Goal: Information Seeking & Learning: Stay updated

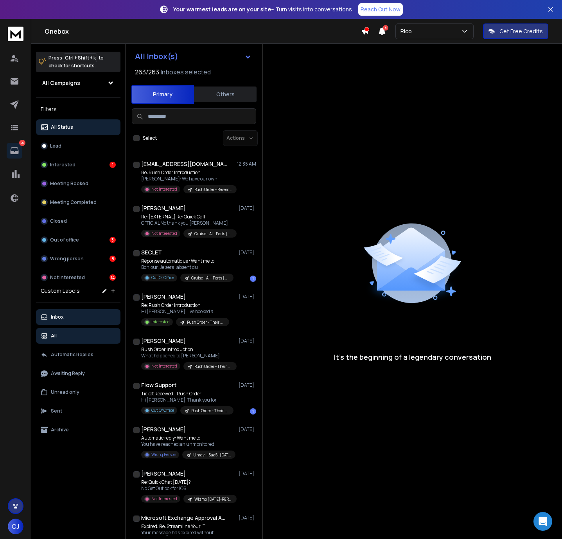
click at [80, 337] on button "All" at bounding box center [78, 336] width 84 height 16
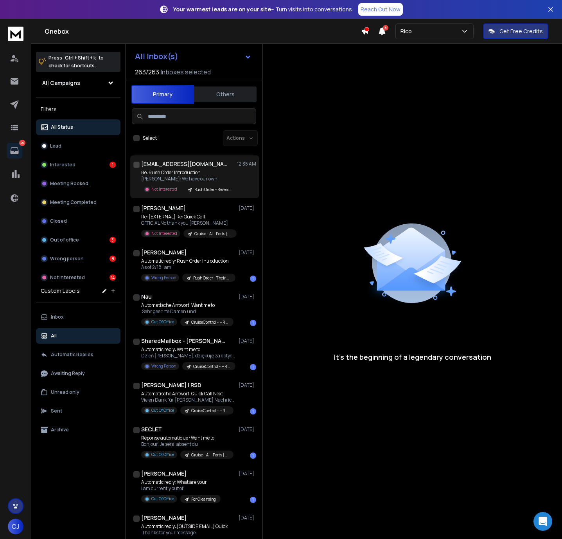
click at [157, 168] on div "[EMAIL_ADDRESS][DOMAIN_NAME] 12:35 AM Re: Rush Order Introduction [PERSON_NAME]…" at bounding box center [198, 176] width 115 height 33
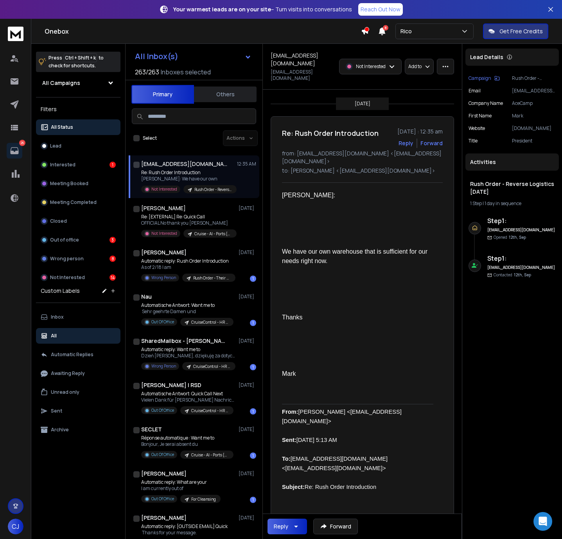
drag, startPoint x: 313, startPoint y: 261, endPoint x: 280, endPoint y: 253, distance: 34.4
copy div "We have our own warehouse that is sufficient for our needs right now."
click at [322, 149] on p "from: [PERSON_NAME][EMAIL_ADDRESS][DOMAIN_NAME] <[EMAIL_ADDRESS][DOMAIN_NAME]>" at bounding box center [362, 157] width 161 height 16
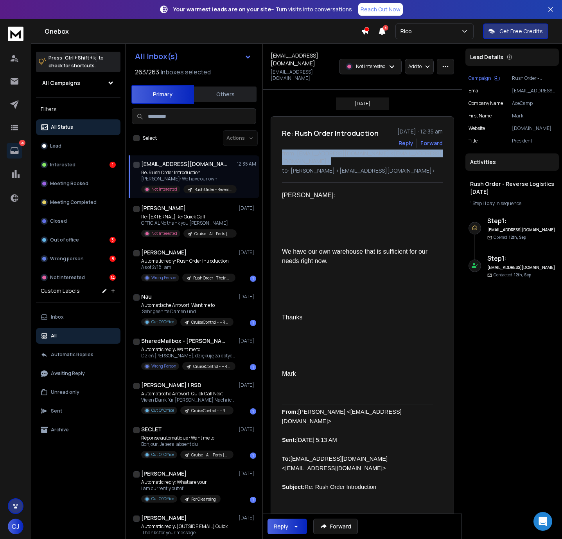
click at [322, 149] on p "from: [PERSON_NAME][EMAIL_ADDRESS][DOMAIN_NAME] <[EMAIL_ADDRESS][DOMAIN_NAME]>" at bounding box center [362, 157] width 161 height 16
copy p "from: [PERSON_NAME][EMAIL_ADDRESS][DOMAIN_NAME] <[EMAIL_ADDRESS][DOMAIN_NAME]>"
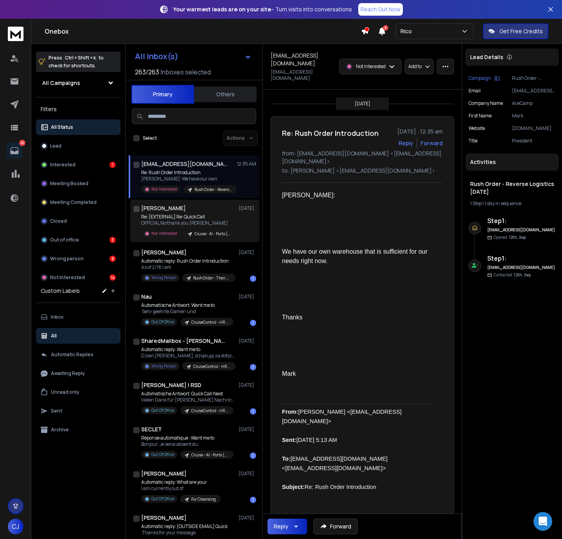
click at [199, 214] on p "Re: [EXTERNAL] Re: Quick Call" at bounding box center [188, 217] width 94 height 6
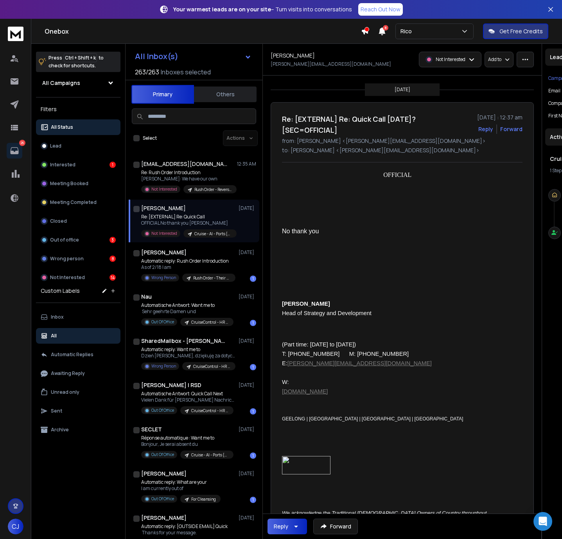
drag, startPoint x: 337, startPoint y: 250, endPoint x: 278, endPoint y: 252, distance: 59.1
copy div "No thank you"
click at [392, 140] on p "from: [PERSON_NAME] <[PERSON_NAME][EMAIL_ADDRESS][DOMAIN_NAME]>" at bounding box center [402, 141] width 241 height 8
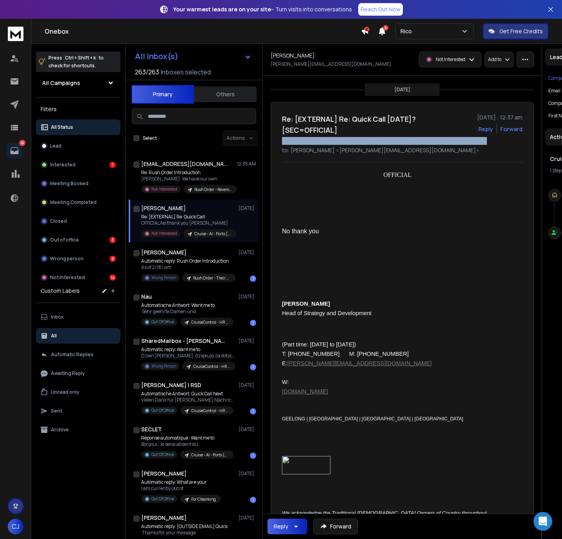
click at [392, 140] on p "from: [PERSON_NAME] <[PERSON_NAME][EMAIL_ADDRESS][DOMAIN_NAME]>" at bounding box center [402, 141] width 241 height 8
copy p "from: [PERSON_NAME] <[PERSON_NAME][EMAIL_ADDRESS][DOMAIN_NAME]>"
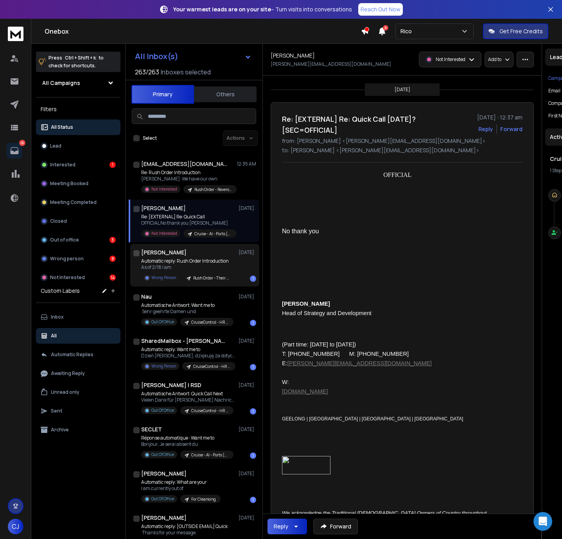
click at [189, 266] on p "As of 2/18 I am" at bounding box center [188, 267] width 94 height 6
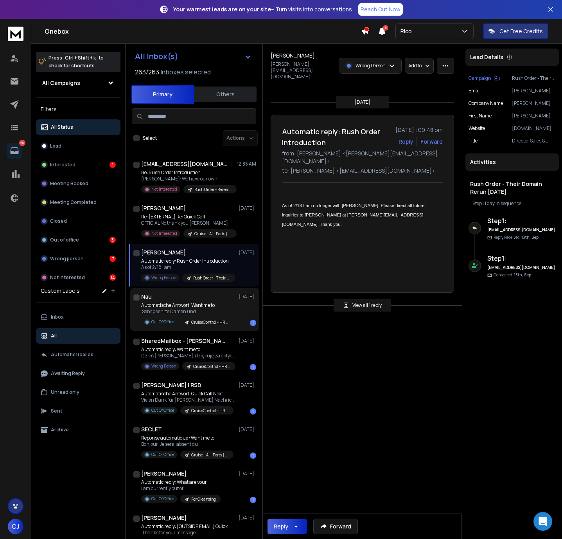
click at [191, 301] on div "Nau [DATE] Automatische Antwort: Want me to ﻿ ﻿Sehr geehrte Damen und Out Of Of…" at bounding box center [198, 309] width 115 height 33
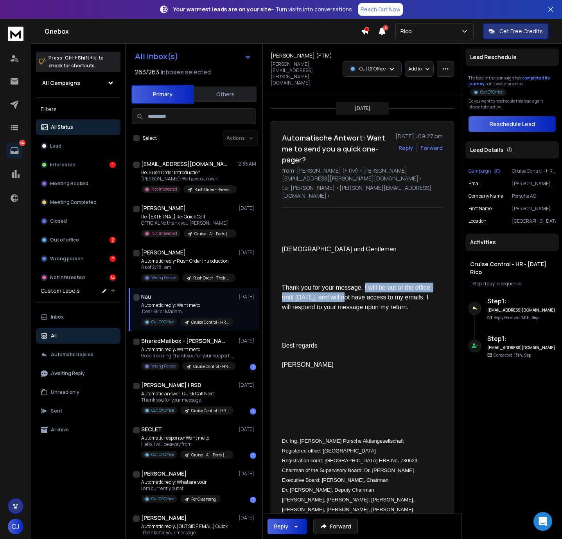
drag, startPoint x: 365, startPoint y: 250, endPoint x: 337, endPoint y: 261, distance: 29.7
click at [337, 284] on font "Thank you for your message. I will be out of the office until [DATE], and will …" at bounding box center [357, 297] width 150 height 26
copy font "I will be out of the office until [DATE]"
click at [384, 167] on font "[PERSON_NAME] (FTM) <[PERSON_NAME][EMAIL_ADDRESS][PERSON_NAME][DOMAIN_NAME]>" at bounding box center [352, 174] width 140 height 15
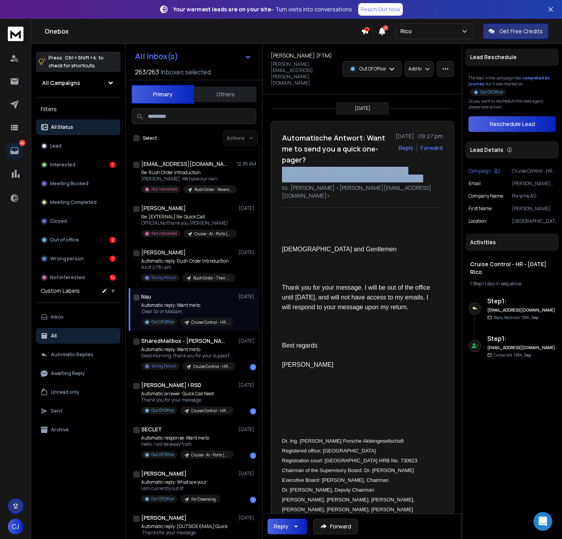
click at [384, 167] on font "[PERSON_NAME] (FTM) <[PERSON_NAME][EMAIL_ADDRESS][PERSON_NAME][DOMAIN_NAME]>" at bounding box center [352, 174] width 140 height 15
copy p "from: [PERSON_NAME] (FTM) <[PERSON_NAME][EMAIL_ADDRESS][PERSON_NAME][DOMAIN_NAM…"
click at [379, 225] on p "﻿" at bounding box center [359, 230] width 155 height 10
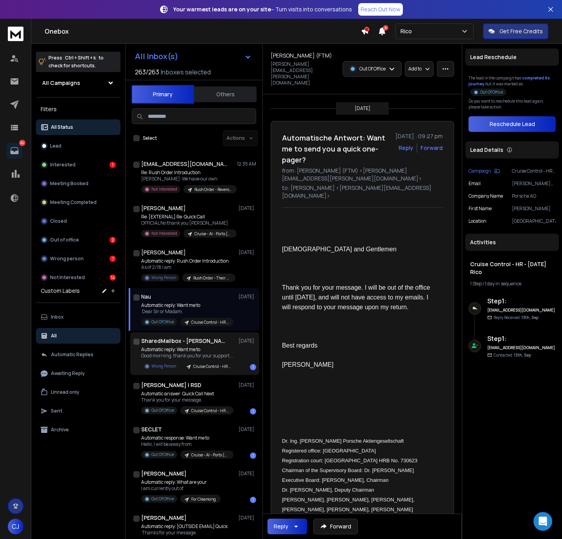
click at [182, 344] on font "SharedMailbox - [PERSON_NAME]" at bounding box center [186, 340] width 90 height 7
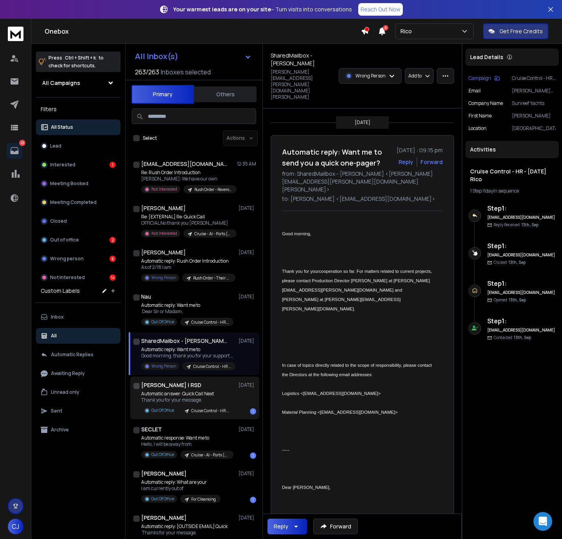
click at [185, 386] on h1 "[PERSON_NAME] | RSD" at bounding box center [171, 385] width 60 height 8
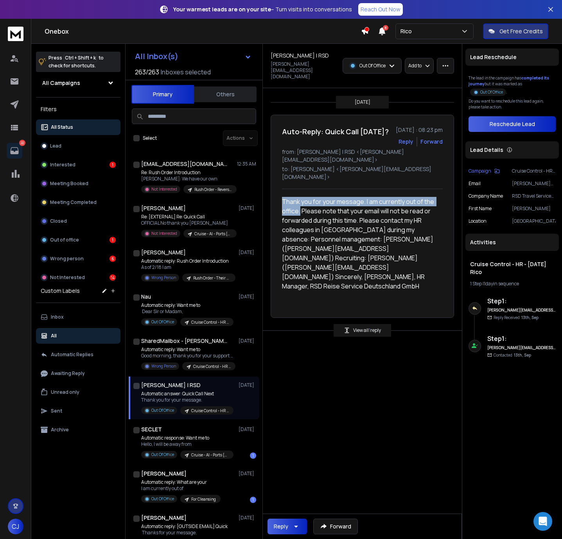
drag, startPoint x: 283, startPoint y: 176, endPoint x: 300, endPoint y: 188, distance: 20.0
click at [300, 197] on font "Thank you for your message. I am currently out of the office. Please note that …" at bounding box center [358, 243] width 153 height 93
copy font "Thank you for your message. I am currently out of the office."
click at [397, 148] on p "from: [PERSON_NAME] | RSD <[PERSON_NAME][EMAIL_ADDRESS][DOMAIN_NAME]>" at bounding box center [362, 156] width 161 height 16
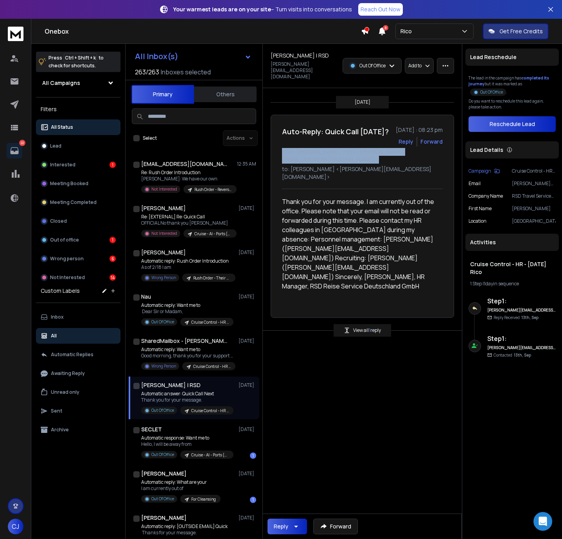
click at [397, 148] on p "from: [PERSON_NAME] | RSD <[PERSON_NAME][EMAIL_ADDRESS][DOMAIN_NAME]>" at bounding box center [362, 156] width 161 height 16
copy p "from: [PERSON_NAME] | RSD <[PERSON_NAME][EMAIL_ADDRESS][DOMAIN_NAME]>"
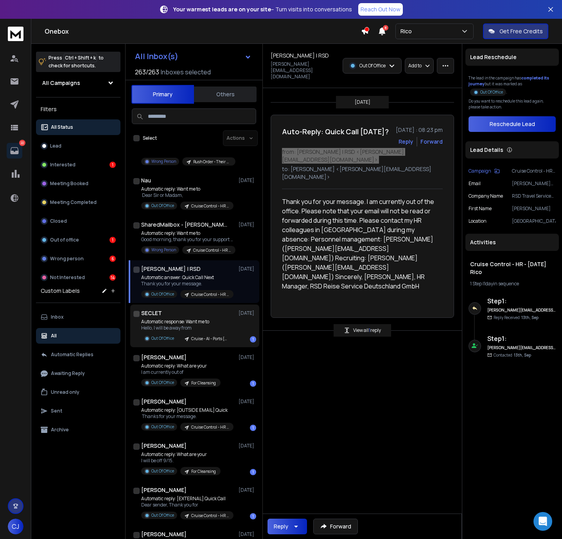
scroll to position [117, 0]
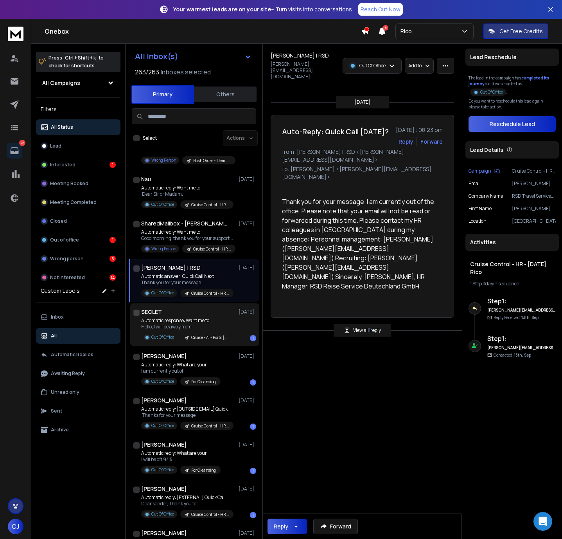
click at [181, 327] on font "Hello, I will be away from" at bounding box center [166, 326] width 50 height 7
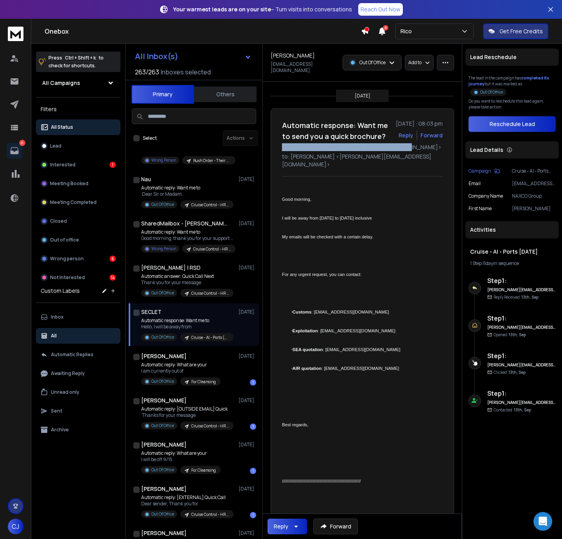
drag, startPoint x: 399, startPoint y: 152, endPoint x: 277, endPoint y: 152, distance: 122.0
click at [277, 152] on div "Automatic response: Want me to send you a quick brochure? [DATE] : 08:03 pm Rep…" at bounding box center [362, 460] width 183 height 704
copy p "from: [PERSON_NAME] <[EMAIL_ADDRESS][DOMAIN_NAME]>"
drag, startPoint x: 280, startPoint y: 215, endPoint x: 395, endPoint y: 217, distance: 114.2
click at [395, 217] on div "Automatic response: Want me to send you a quick brochure? [DATE] : 08:03 pm Rep…" at bounding box center [362, 460] width 183 height 704
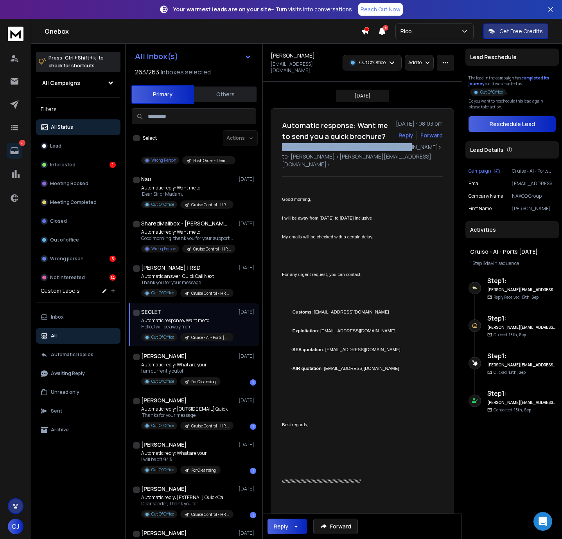
copy font "I will be away from [DATE] to [DATE] inclusive"
click at [382, 149] on p "from: [PERSON_NAME] <[EMAIL_ADDRESS][DOMAIN_NAME]>" at bounding box center [362, 147] width 161 height 8
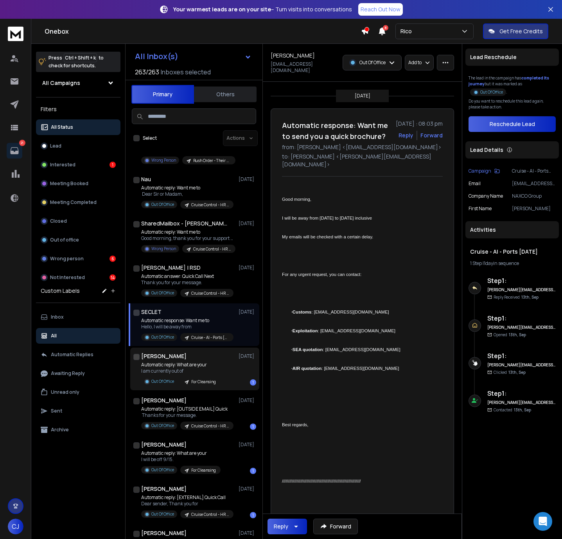
click at [200, 359] on div "[PERSON_NAME] [DATE]" at bounding box center [198, 356] width 115 height 8
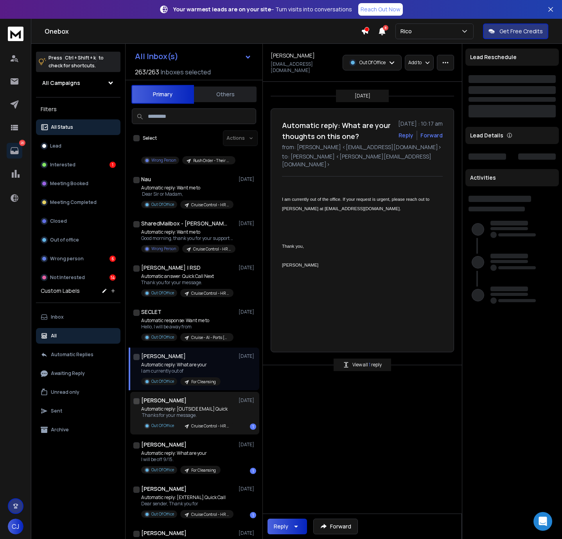
click at [206, 398] on div "[PERSON_NAME] [DATE] Automatic reply: [OUTSIDE EMAIL] Quick ﻿ Thanks for your m…" at bounding box center [198, 412] width 115 height 33
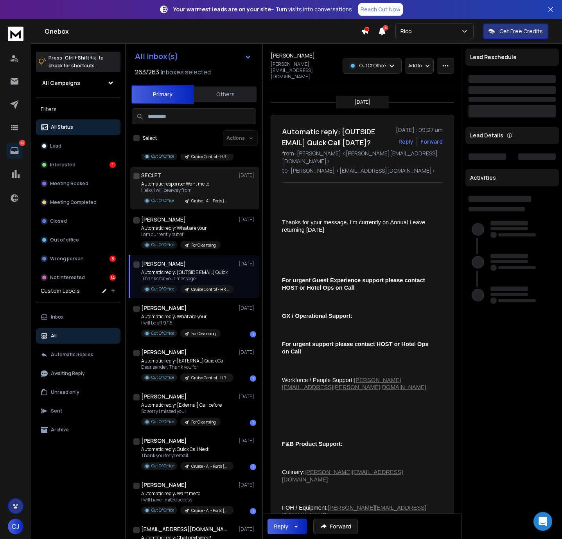
scroll to position [293, 0]
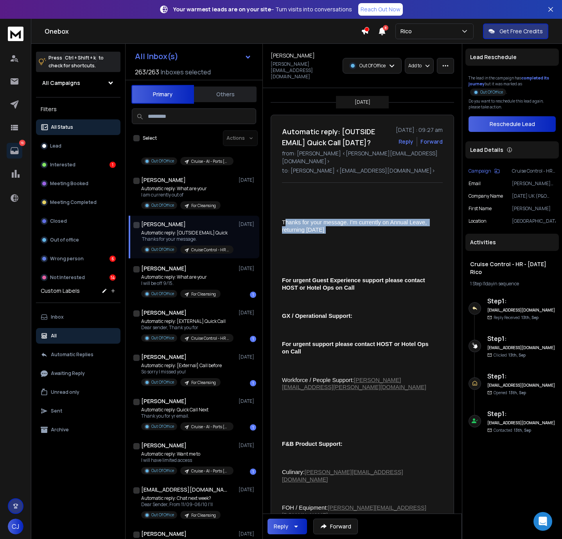
drag, startPoint x: 279, startPoint y: 221, endPoint x: 344, endPoint y: 237, distance: 67.4
click at [344, 237] on div "Automatic reply: [OUTSIDE EMAIL] Quick Call [DATE]? [DATE] : 09:27 am Reply For…" at bounding box center [362, 501] width 183 height 772
click at [391, 149] on p "from: [PERSON_NAME] <[PERSON_NAME][EMAIL_ADDRESS][DOMAIN_NAME]>" at bounding box center [362, 157] width 161 height 16
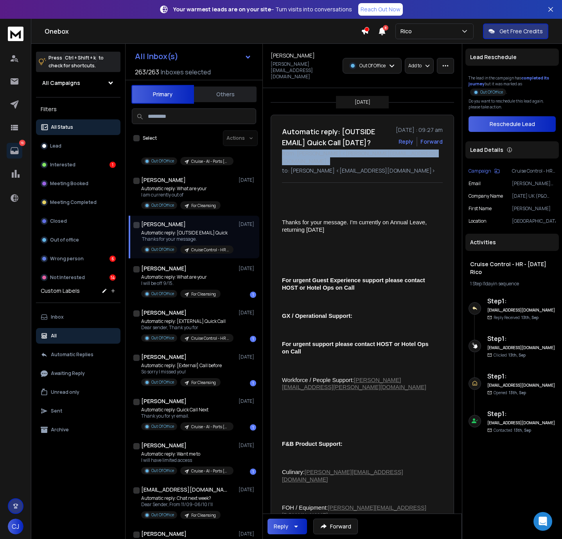
click at [391, 149] on p "from: [PERSON_NAME] <[PERSON_NAME][EMAIL_ADDRESS][DOMAIN_NAME]>" at bounding box center [362, 157] width 161 height 16
click at [431, 153] on p "from: [PERSON_NAME] <[PERSON_NAME][EMAIL_ADDRESS][DOMAIN_NAME]>" at bounding box center [362, 157] width 161 height 16
drag, startPoint x: 431, startPoint y: 153, endPoint x: 421, endPoint y: 153, distance: 10.6
click at [421, 153] on p "from: [PERSON_NAME] <[PERSON_NAME][EMAIL_ADDRESS][DOMAIN_NAME]>" at bounding box center [362, 157] width 161 height 16
drag, startPoint x: 415, startPoint y: 153, endPoint x: 361, endPoint y: 154, distance: 53.2
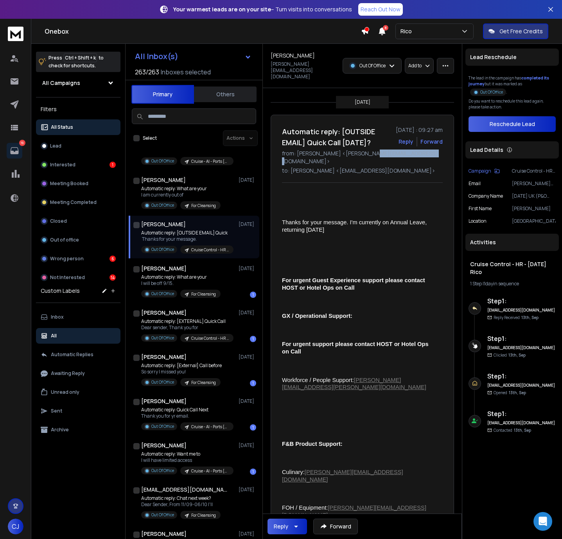
click at [361, 154] on p "from: [PERSON_NAME] <[PERSON_NAME][EMAIL_ADDRESS][DOMAIN_NAME]>" at bounding box center [362, 157] width 161 height 16
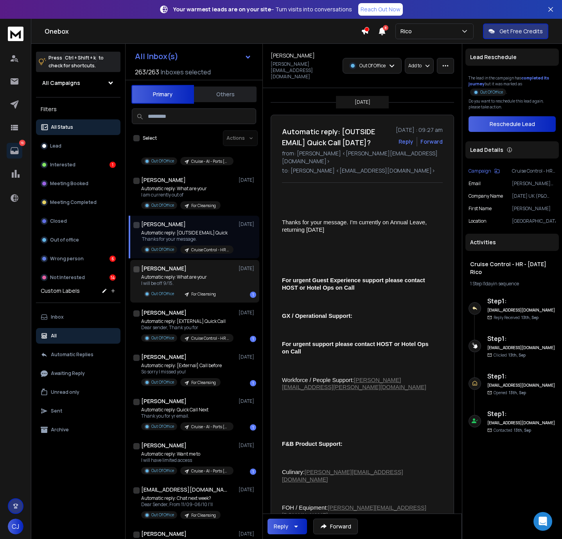
drag, startPoint x: 189, startPoint y: 284, endPoint x: 222, endPoint y: 280, distance: 33.4
click at [189, 284] on p "I will be off 9/15." at bounding box center [180, 283] width 79 height 6
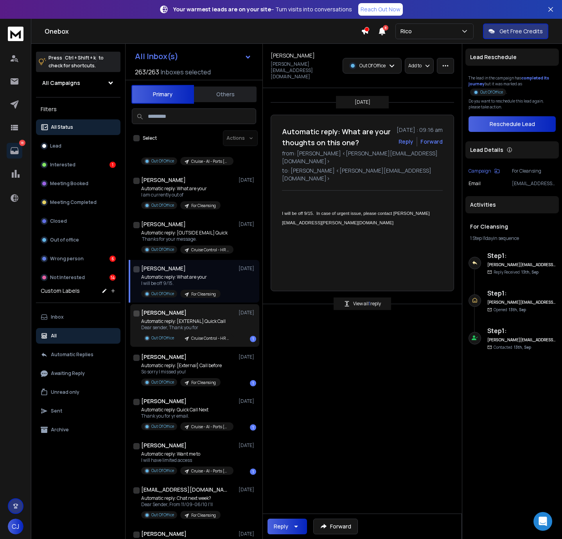
click at [182, 323] on p "Automatic reply: [EXTERNAL] Quick Call" at bounding box center [187, 321] width 92 height 6
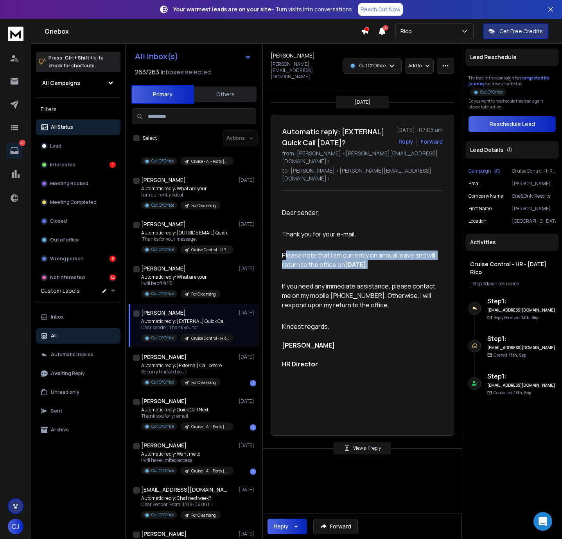
drag, startPoint x: 281, startPoint y: 257, endPoint x: 396, endPoint y: 273, distance: 116.1
click at [396, 273] on div "Automatic reply: [EXTERNAL] Quick Call [DATE]? [DATE] : 07:05 am Reply Forward …" at bounding box center [362, 275] width 183 height 321
click at [387, 149] on p "from: [PERSON_NAME] <[PERSON_NAME][EMAIL_ADDRESS][DOMAIN_NAME]>" at bounding box center [362, 157] width 161 height 16
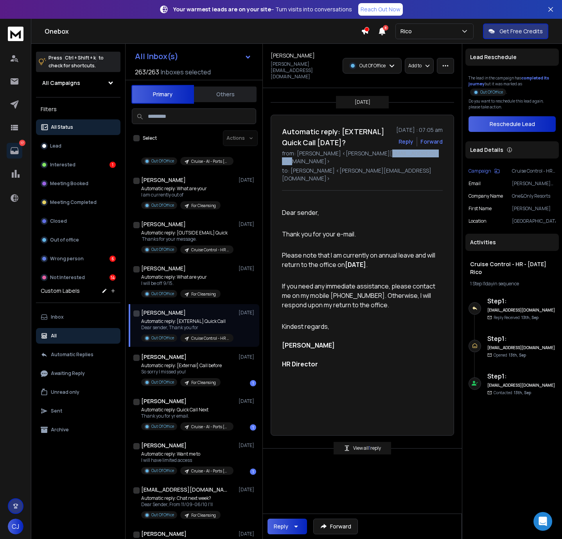
click at [387, 149] on p "from: [PERSON_NAME] <[PERSON_NAME][EMAIL_ADDRESS][DOMAIN_NAME]>" at bounding box center [362, 157] width 161 height 16
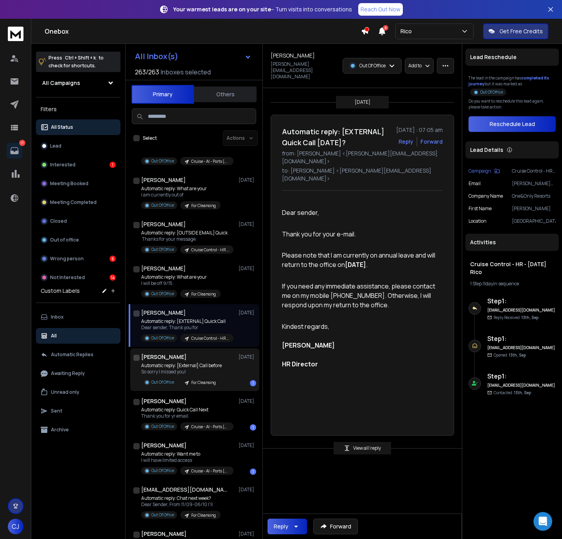
click at [186, 367] on p "Automatic reply: [External] Call before" at bounding box center [181, 365] width 81 height 6
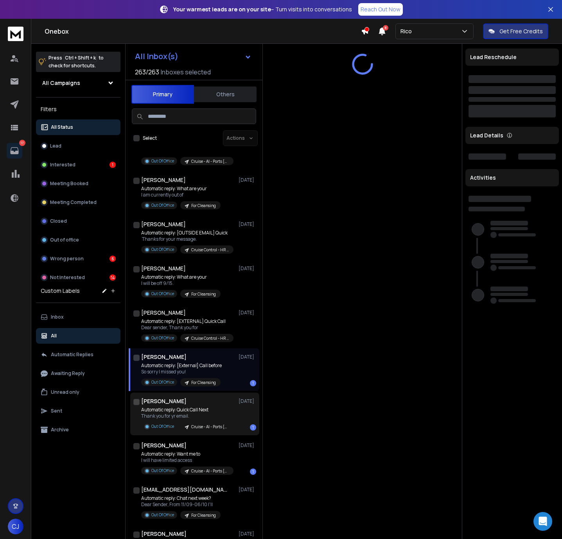
click at [188, 398] on div "[PERSON_NAME] [DATE]" at bounding box center [198, 401] width 115 height 8
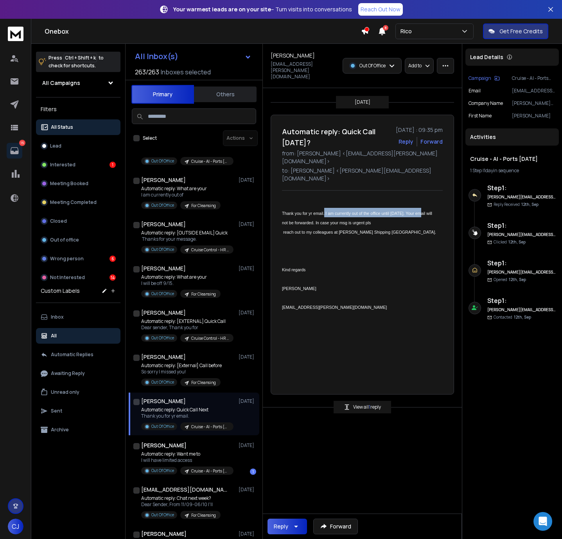
drag, startPoint x: 324, startPoint y: 187, endPoint x: 421, endPoint y: 183, distance: 97.5
click at [421, 211] on font "Thank you for yr email. I am currently out of the office until [DATE]. Your ema…" at bounding box center [359, 222] width 154 height 23
click at [376, 149] on p "from: [PERSON_NAME] <[EMAIL_ADDRESS][PERSON_NAME][DOMAIN_NAME]>" at bounding box center [362, 157] width 161 height 16
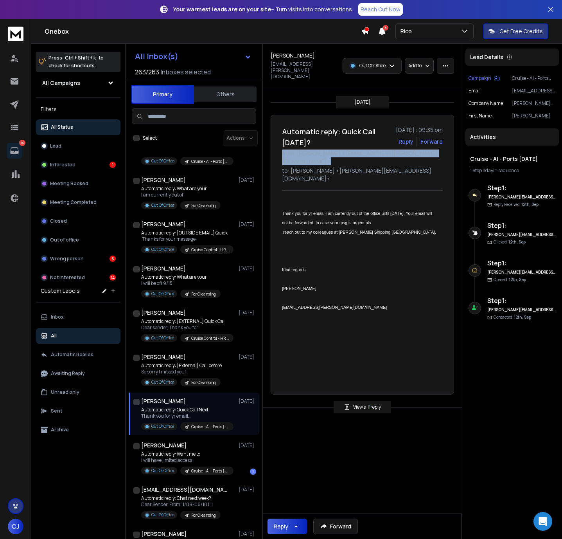
click at [376, 149] on p "from: [PERSON_NAME] <[EMAIL_ADDRESS][PERSON_NAME][DOMAIN_NAME]>" at bounding box center [362, 157] width 161 height 16
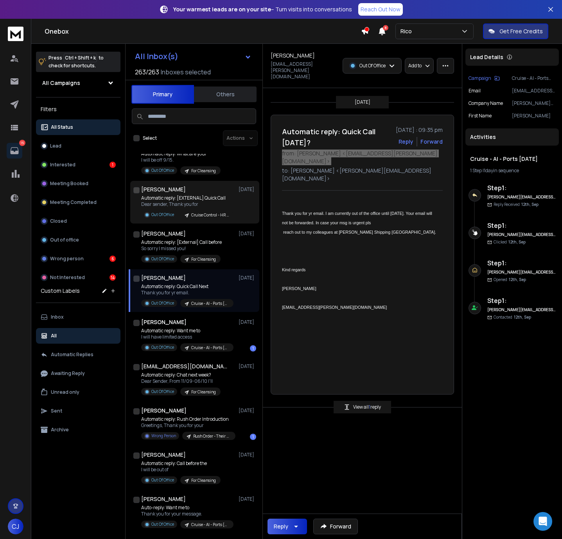
scroll to position [469, 0]
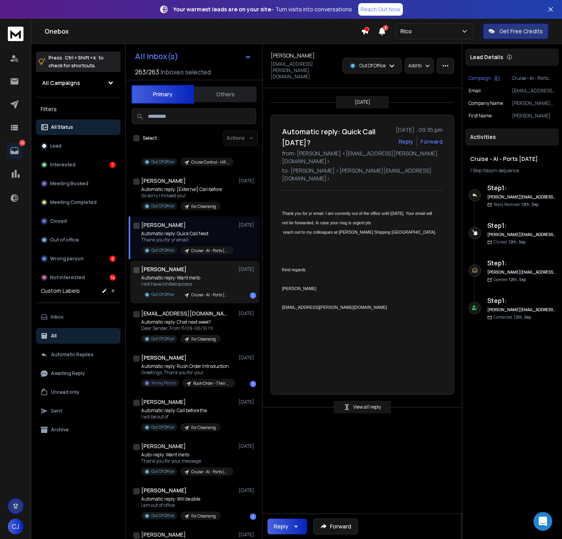
click at [183, 273] on div "[PERSON_NAME] [DATE] Automatic reply: Want me to I will have limited access Out…" at bounding box center [198, 281] width 115 height 33
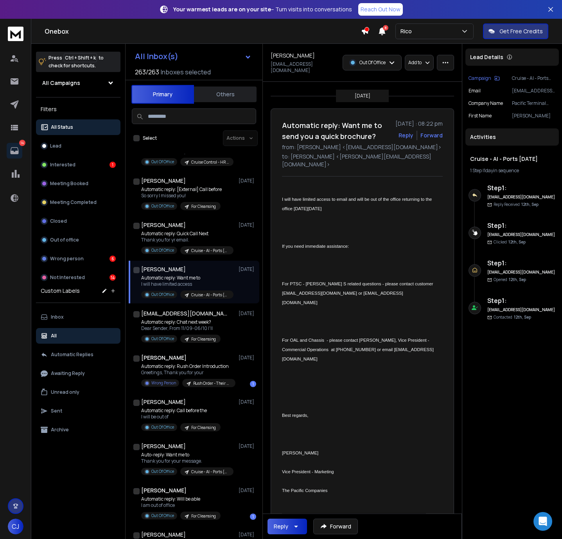
drag, startPoint x: 279, startPoint y: 195, endPoint x: 391, endPoint y: 207, distance: 113.3
click at [391, 207] on div "Automatic reply: Want me to send you a quick brochure? [DATE] : 08:22 pm Reply …" at bounding box center [362, 363] width 183 height 510
click at [344, 151] on p "from: [PERSON_NAME] <[EMAIL_ADDRESS][DOMAIN_NAME]>" at bounding box center [362, 147] width 161 height 8
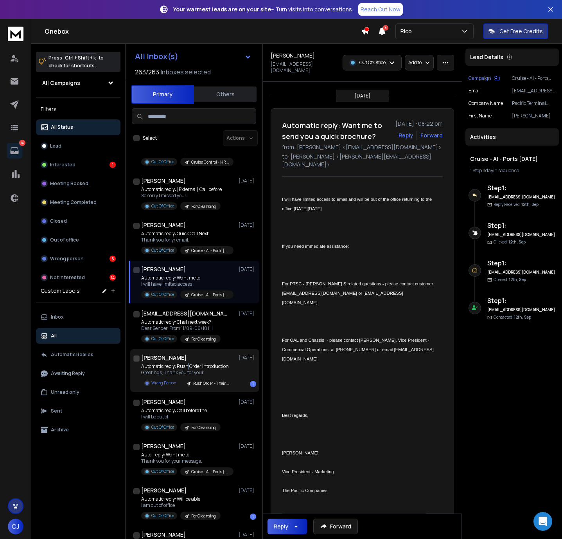
drag, startPoint x: 188, startPoint y: 367, endPoint x: 194, endPoint y: 364, distance: 6.1
click at [189, 367] on font "Automatic reply: Rush Order Introduction" at bounding box center [185, 366] width 88 height 7
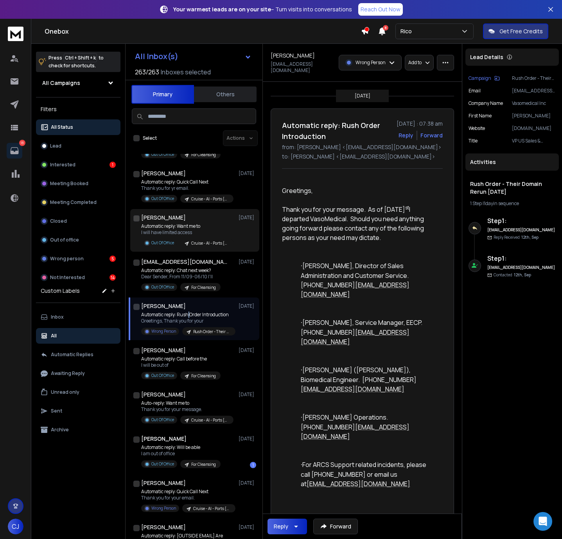
scroll to position [587, 0]
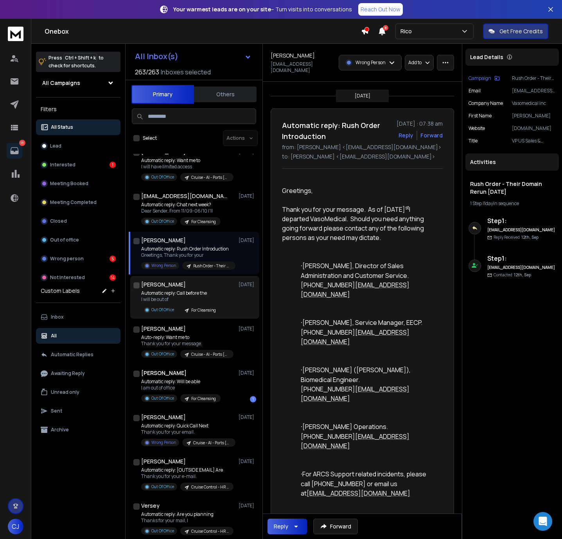
click at [206, 290] on p "Automatic reply: Call before the" at bounding box center [180, 293] width 79 height 6
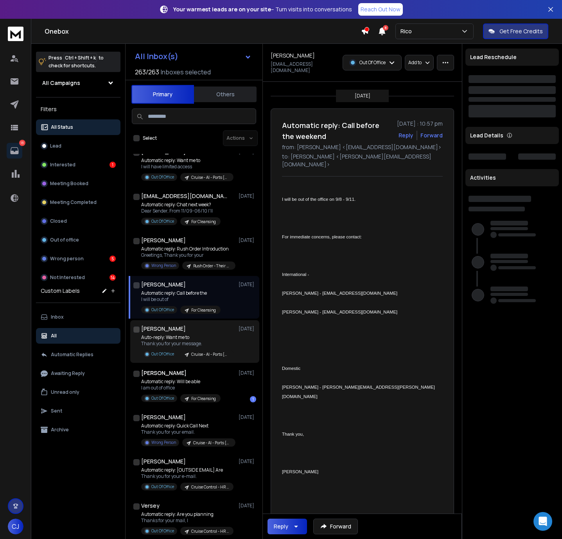
click at [201, 338] on p "Auto-reply: Want me to" at bounding box center [187, 337] width 92 height 6
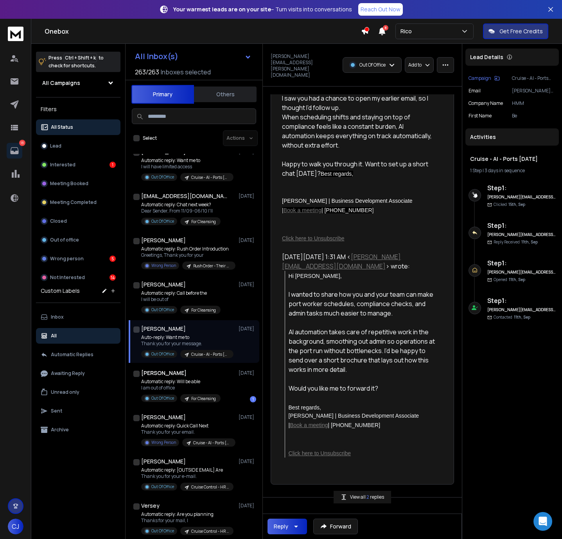
scroll to position [9, 0]
click at [361, 398] on p "View all 2 replies" at bounding box center [367, 497] width 34 height 6
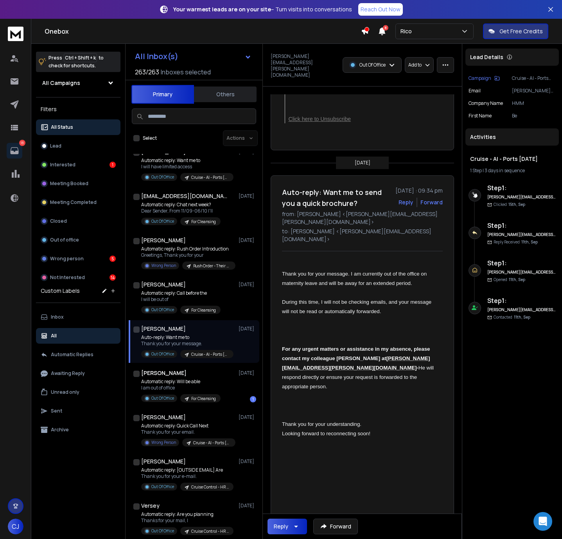
scroll to position [466, 0]
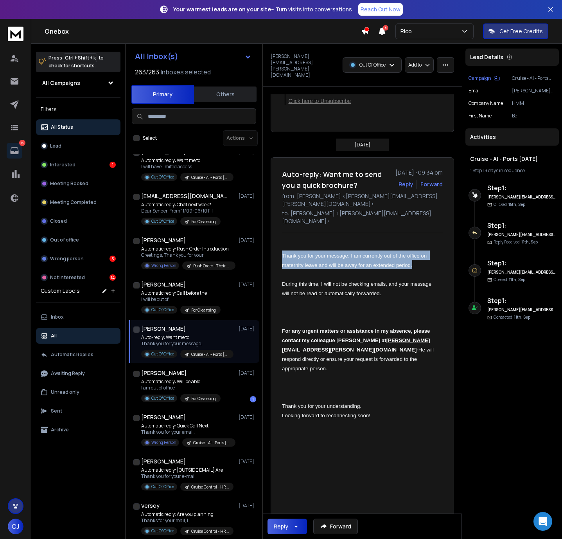
drag, startPoint x: 281, startPoint y: 235, endPoint x: 425, endPoint y: 244, distance: 144.6
click at [425, 244] on div "Auto-reply: Want me to send you a quick brochure? [DATE] : 09:34 pm Reply Forwa…" at bounding box center [362, 348] width 183 height 383
click at [359, 192] on p "from: [PERSON_NAME] <[PERSON_NAME][EMAIL_ADDRESS][PERSON_NAME][DOMAIN_NAME]>" at bounding box center [362, 200] width 161 height 16
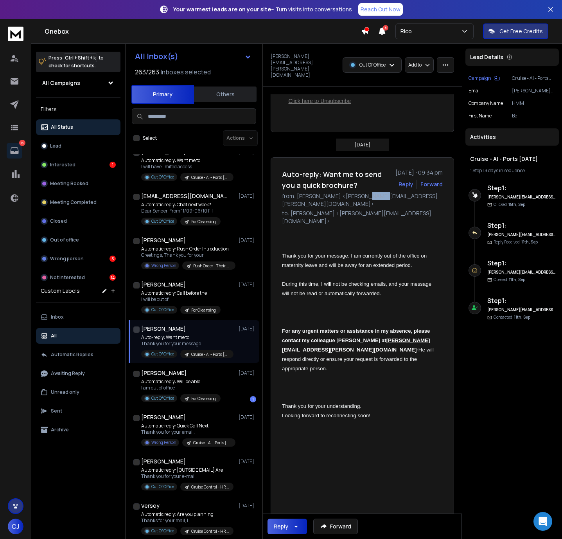
click at [359, 192] on p "from: [PERSON_NAME] <[PERSON_NAME][EMAIL_ADDRESS][PERSON_NAME][DOMAIN_NAME]>" at bounding box center [362, 200] width 161 height 16
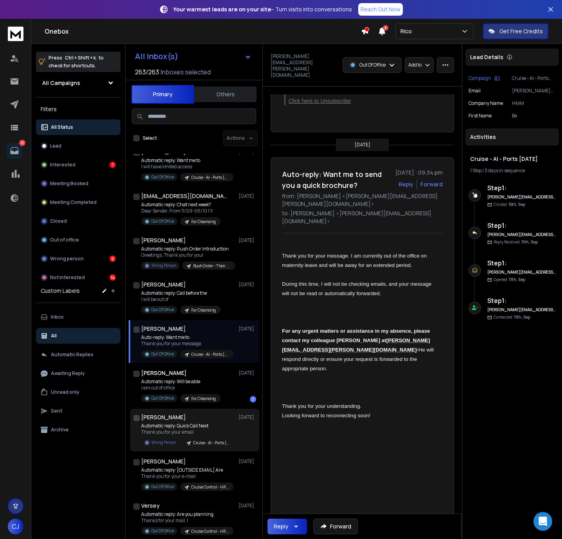
click at [191, 398] on font "Automatic reply: Quick Call Next" at bounding box center [174, 425] width 67 height 7
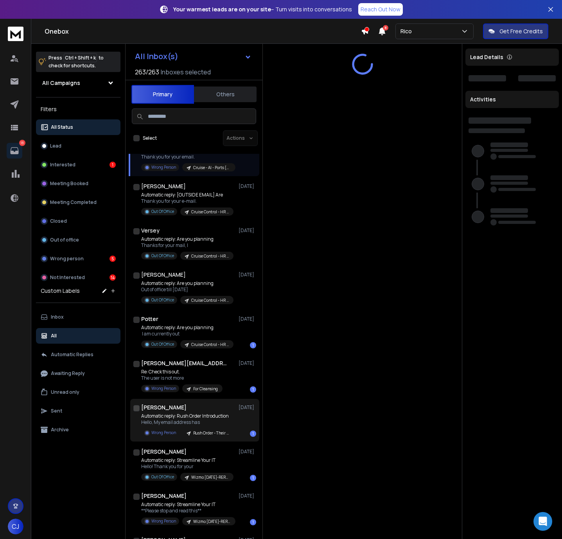
scroll to position [880, 0]
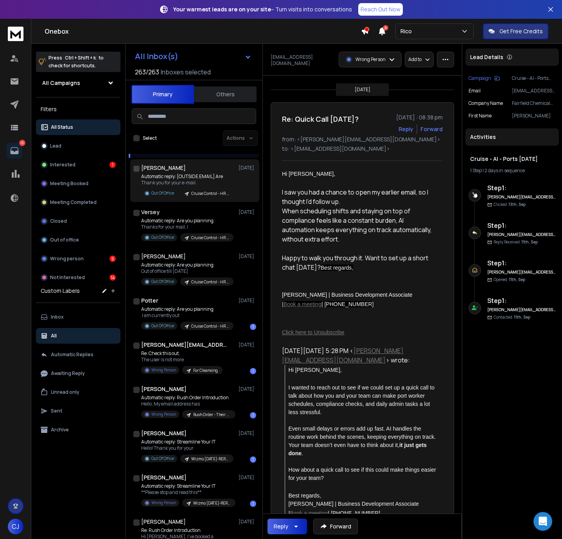
click at [188, 168] on div "[PERSON_NAME] [DATE]" at bounding box center [198, 168] width 115 height 8
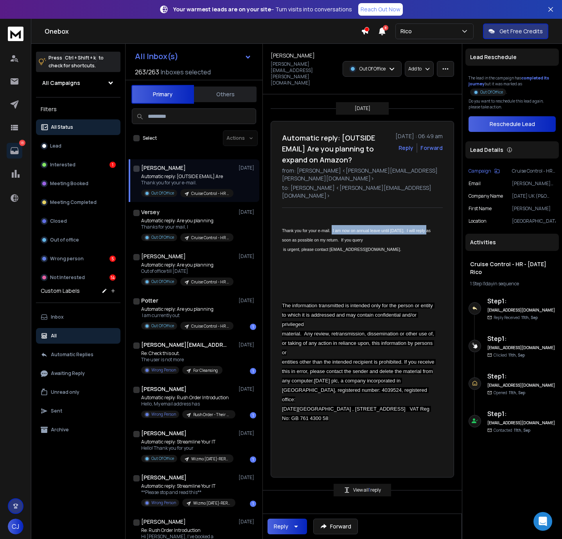
drag, startPoint x: 331, startPoint y: 196, endPoint x: 437, endPoint y: 192, distance: 105.7
click at [437, 225] on p "Thank you for your e-mail. I am now on annual leave until [DATE]. I will reply …" at bounding box center [359, 239] width 155 height 28
click at [390, 167] on p "from: [PERSON_NAME] <[PERSON_NAME][EMAIL_ADDRESS][PERSON_NAME][DOMAIN_NAME]>" at bounding box center [362, 175] width 161 height 16
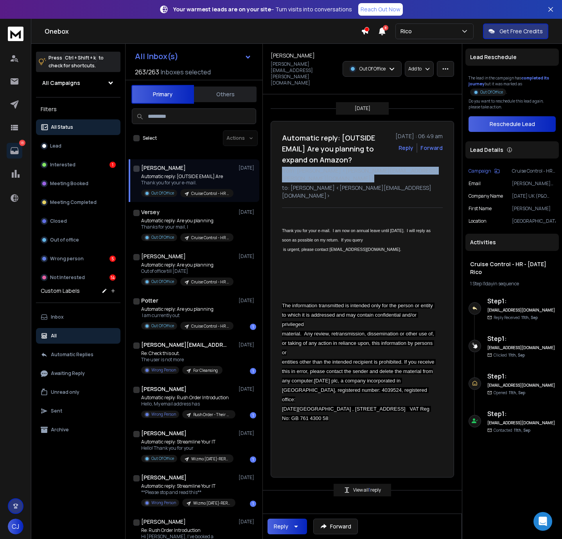
click at [390, 167] on p "from: [PERSON_NAME] <[PERSON_NAME][EMAIL_ADDRESS][PERSON_NAME][DOMAIN_NAME]>" at bounding box center [362, 175] width 161 height 16
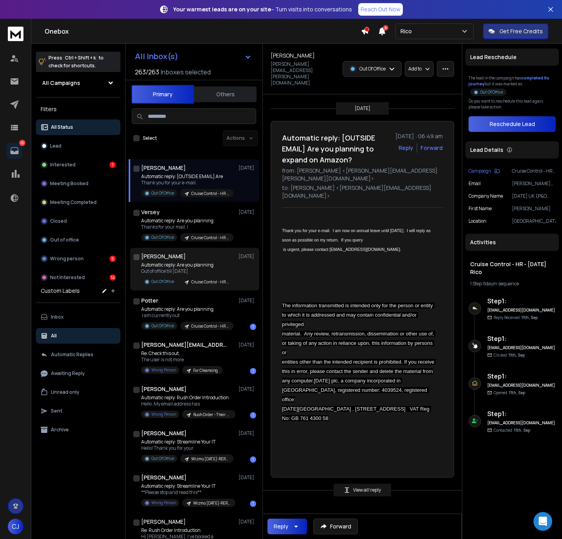
click at [183, 268] on p "Out of office till [DATE]" at bounding box center [187, 271] width 92 height 6
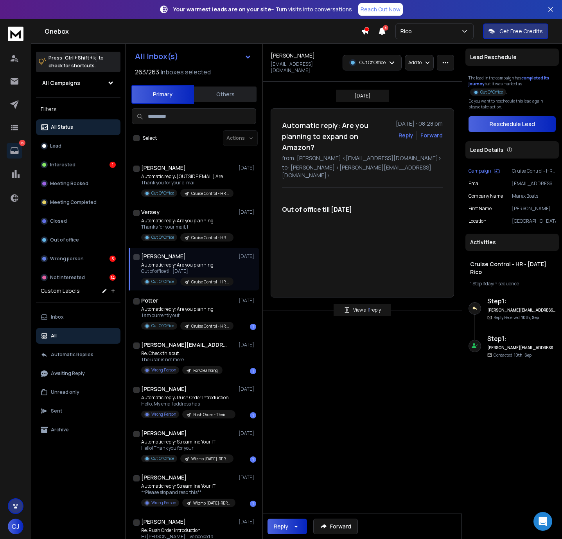
drag, startPoint x: 366, startPoint y: 194, endPoint x: 275, endPoint y: 195, distance: 91.2
click at [275, 195] on div "Automatic reply: Are you planning to expand on Amazon? [DATE] : 08:28 pm Reply …" at bounding box center [362, 202] width 183 height 189
click at [378, 154] on font "[PERSON_NAME] <[EMAIL_ADDRESS][DOMAIN_NAME]>" at bounding box center [369, 157] width 145 height 7
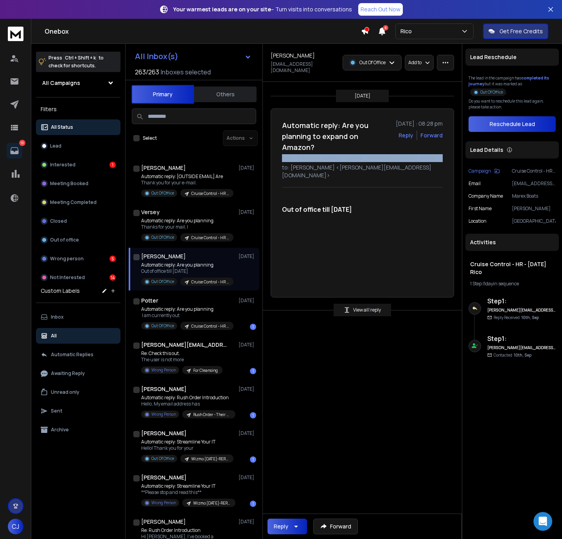
click at [429, 154] on p "from: [PERSON_NAME] <[EMAIL_ADDRESS][DOMAIN_NAME]>" at bounding box center [362, 158] width 161 height 8
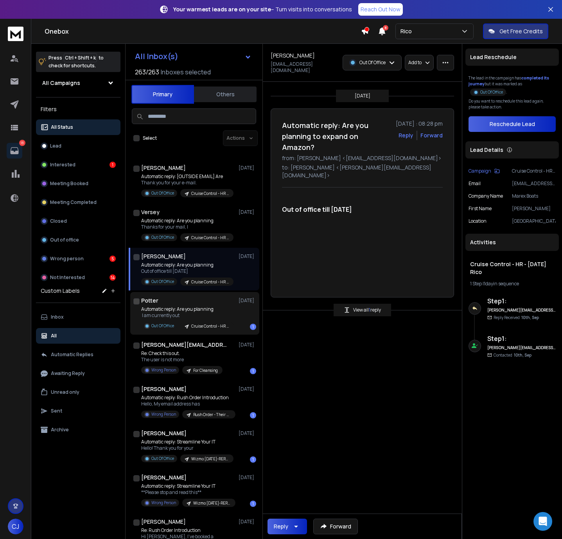
click at [196, 308] on font "Automatic reply: Are you planning" at bounding box center [177, 309] width 72 height 7
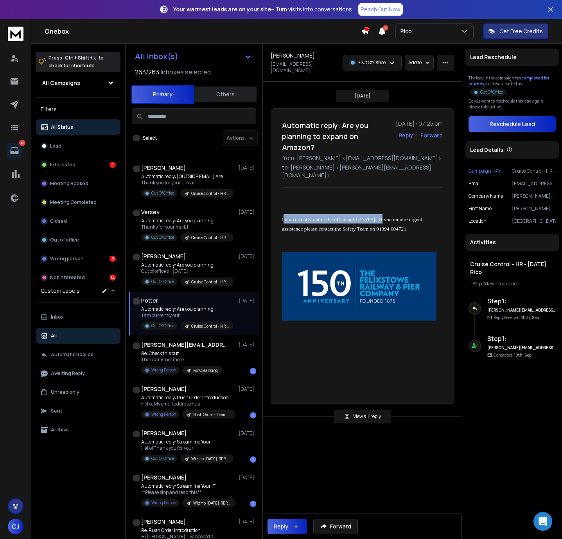
drag, startPoint x: 283, startPoint y: 203, endPoint x: 383, endPoint y: 202, distance: 99.8
click at [383, 216] on font "I am currently out of the office until [DATE]. If you require urgent assistance…" at bounding box center [353, 223] width 142 height 15
click at [378, 154] on p "from: [PERSON_NAME] <[EMAIL_ADDRESS][DOMAIN_NAME]>" at bounding box center [362, 158] width 161 height 8
click at [377, 154] on p "from: [PERSON_NAME] <[EMAIL_ADDRESS][DOMAIN_NAME]>" at bounding box center [362, 158] width 161 height 8
click at [378, 154] on p "from: [PERSON_NAME] <[EMAIL_ADDRESS][DOMAIN_NAME]>" at bounding box center [362, 158] width 161 height 8
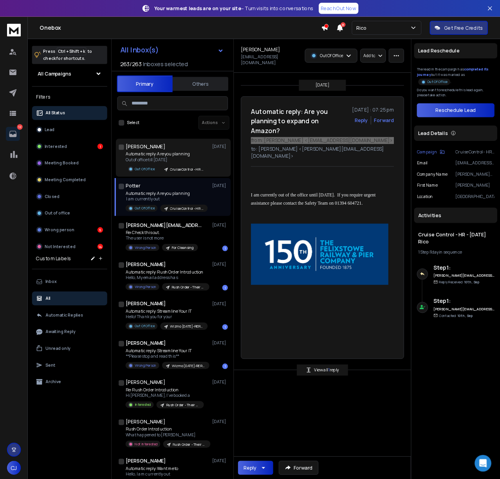
scroll to position [997, 0]
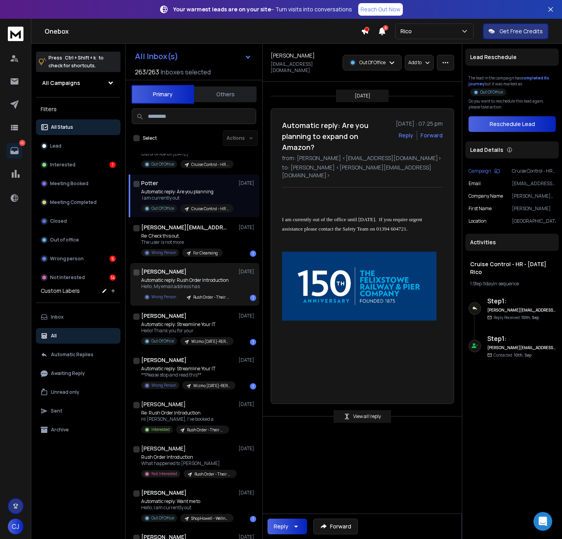
click at [185, 278] on font "Automatic reply: Rush Order Introduction" at bounding box center [185, 280] width 88 height 7
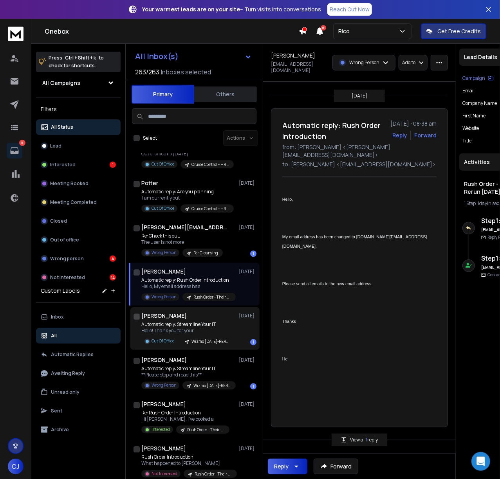
click at [196, 323] on p "Automatic reply: Streamline Your IT" at bounding box center [187, 324] width 92 height 6
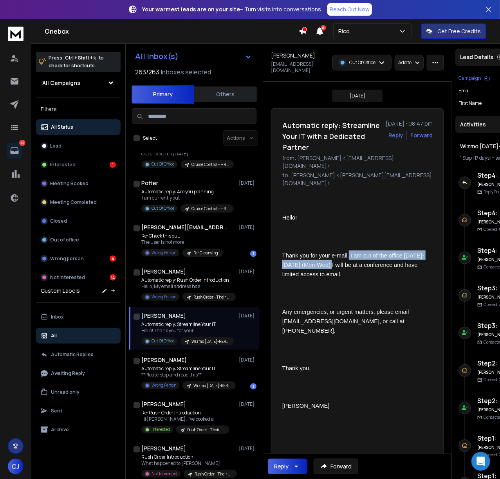
drag, startPoint x: 343, startPoint y: 233, endPoint x: 309, endPoint y: 243, distance: 35.3
click at [309, 252] on font "Thank you for your e-mail. I am out of the office [DATE]-[DATE] (Mon-Wed) I wil…" at bounding box center [353, 264] width 142 height 25
click at [361, 154] on p "from: [PERSON_NAME] <[EMAIL_ADDRESS][DOMAIN_NAME]>" at bounding box center [357, 162] width 150 height 16
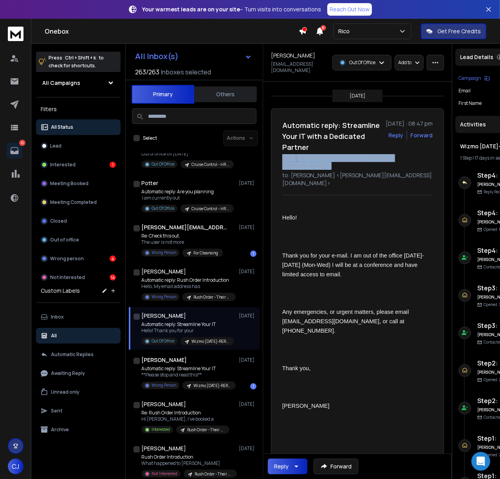
drag, startPoint x: 361, startPoint y: 152, endPoint x: 493, endPoint y: 223, distance: 150.0
click at [361, 154] on p "from: [PERSON_NAME] <[EMAIL_ADDRESS][DOMAIN_NAME]>" at bounding box center [357, 162] width 150 height 16
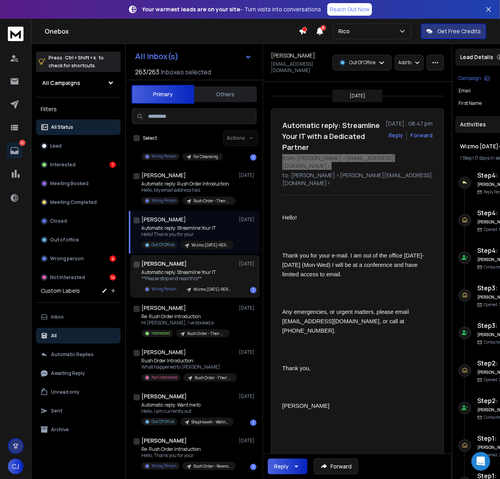
scroll to position [1102, 0]
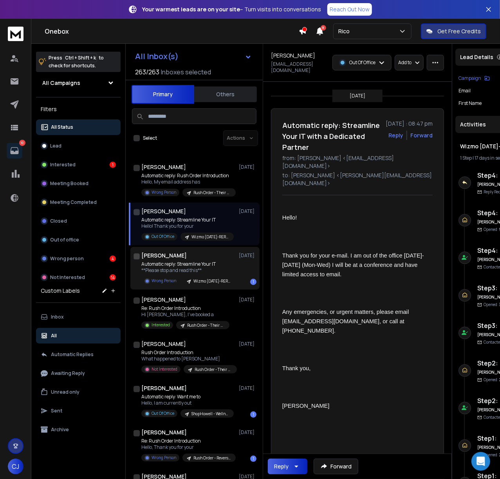
click at [192, 260] on div "[PERSON_NAME] [DATE] Automatic reply: Streamline Your IT **Please stop and read…" at bounding box center [198, 268] width 115 height 33
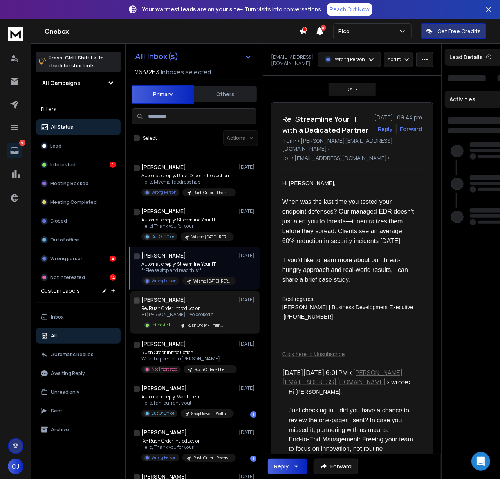
click at [174, 300] on div "[PERSON_NAME] [DATE]" at bounding box center [198, 300] width 115 height 8
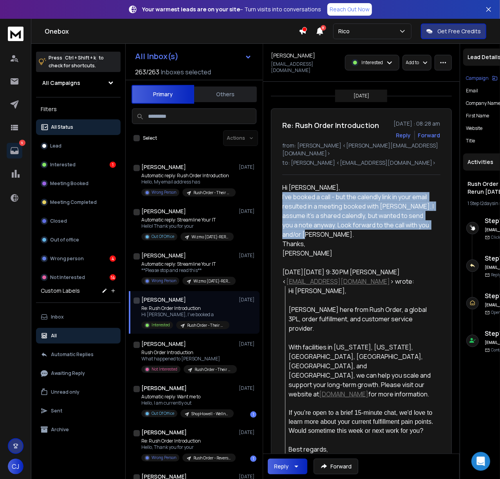
drag, startPoint x: 278, startPoint y: 185, endPoint x: 422, endPoint y: 217, distance: 148.4
click at [422, 217] on div "Re: Rush Order Introduction [DATE] : 08:28 am Reply Forward from: [PERSON_NAME]…" at bounding box center [361, 327] width 181 height 439
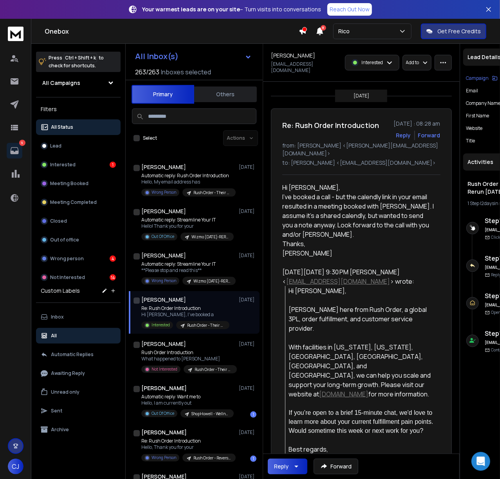
click at [348, 142] on p "from: [PERSON_NAME] <[PERSON_NAME][EMAIL_ADDRESS][DOMAIN_NAME]>" at bounding box center [361, 150] width 158 height 16
click at [351, 142] on p "from: [PERSON_NAME] <[PERSON_NAME][EMAIL_ADDRESS][DOMAIN_NAME]>" at bounding box center [361, 150] width 158 height 16
click at [345, 142] on p "from: [PERSON_NAME] <[PERSON_NAME][EMAIL_ADDRESS][DOMAIN_NAME]>" at bounding box center [361, 150] width 158 height 16
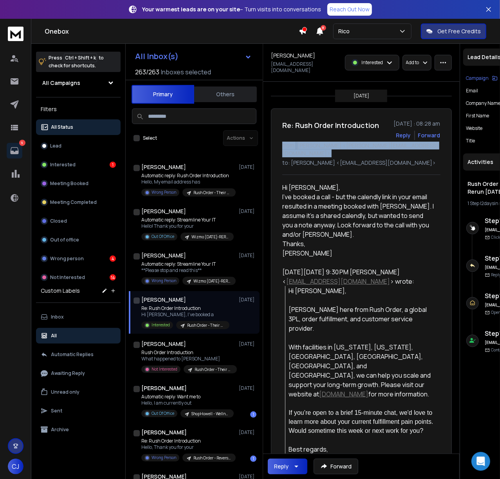
drag, startPoint x: 345, startPoint y: 139, endPoint x: 377, endPoint y: 147, distance: 33.4
click at [346, 142] on p "from: [PERSON_NAME] <[PERSON_NAME][EMAIL_ADDRESS][DOMAIN_NAME]>" at bounding box center [361, 150] width 158 height 16
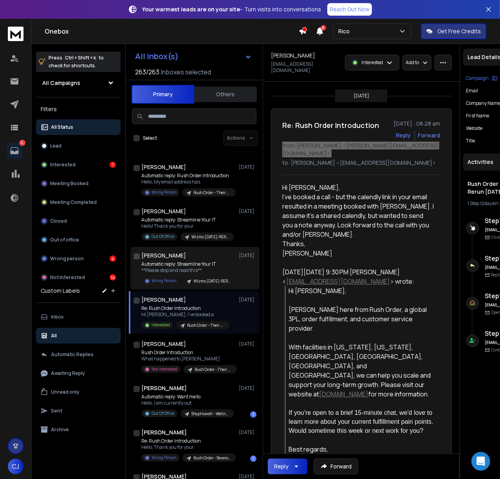
scroll to position [1154, 0]
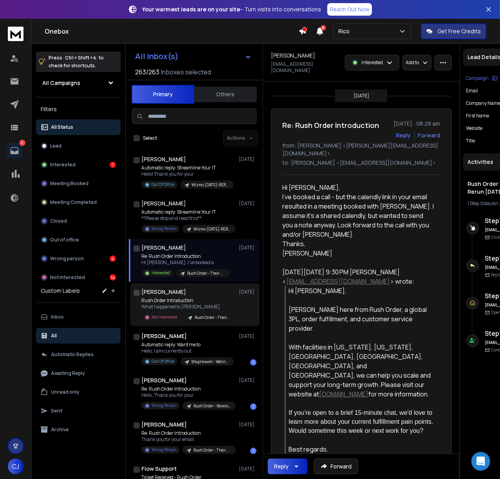
click at [182, 295] on font "[PERSON_NAME]" at bounding box center [163, 291] width 45 height 7
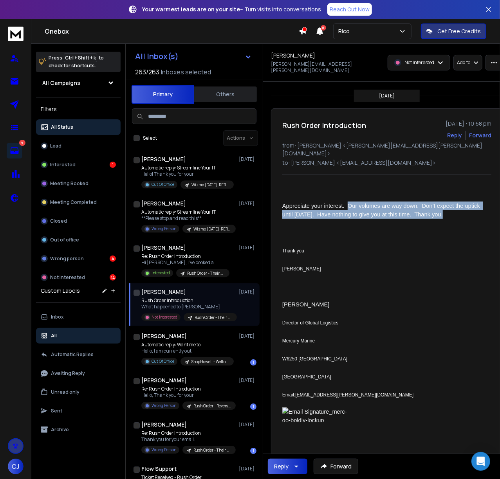
drag, startPoint x: 344, startPoint y: 192, endPoint x: 408, endPoint y: 207, distance: 65.7
click at [408, 207] on div "Appreciate your interest. Our volumes are way down. Don’t expect the uptick unt…" at bounding box center [383, 320] width 203 height 257
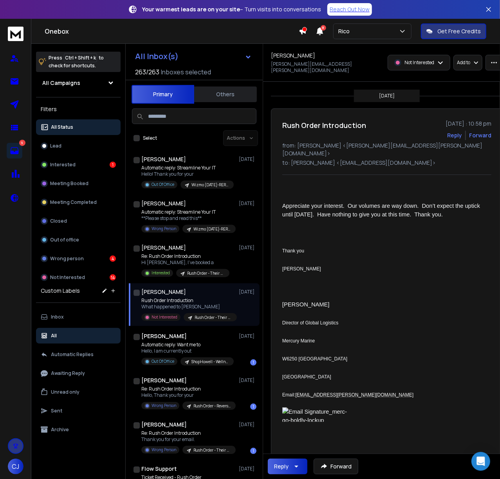
click at [388, 142] on font "[PERSON_NAME] <[PERSON_NAME][EMAIL_ADDRESS][PERSON_NAME][DOMAIN_NAME]>" at bounding box center [382, 149] width 200 height 15
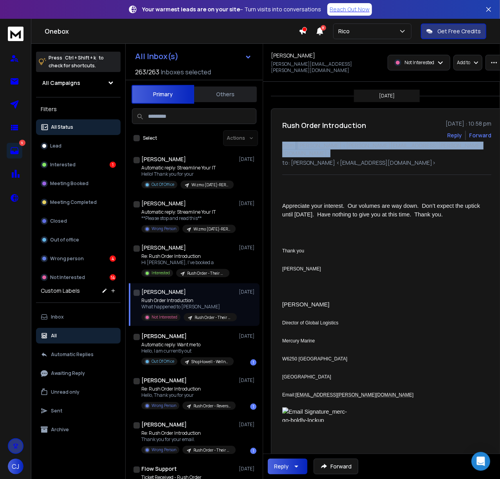
drag, startPoint x: 388, startPoint y: 140, endPoint x: 393, endPoint y: 143, distance: 5.3
click at [390, 142] on font "[PERSON_NAME] <[PERSON_NAME][EMAIL_ADDRESS][PERSON_NAME][DOMAIN_NAME]>" at bounding box center [382, 149] width 200 height 15
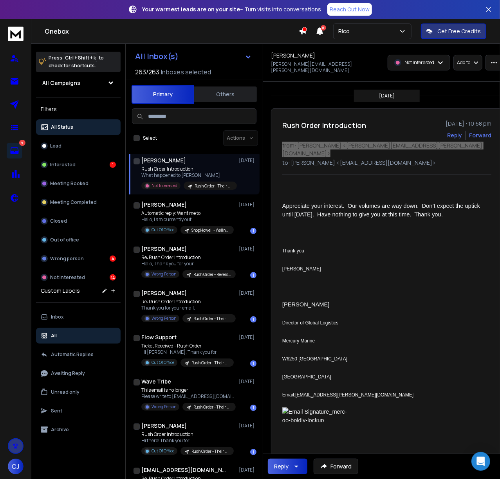
scroll to position [1310, 0]
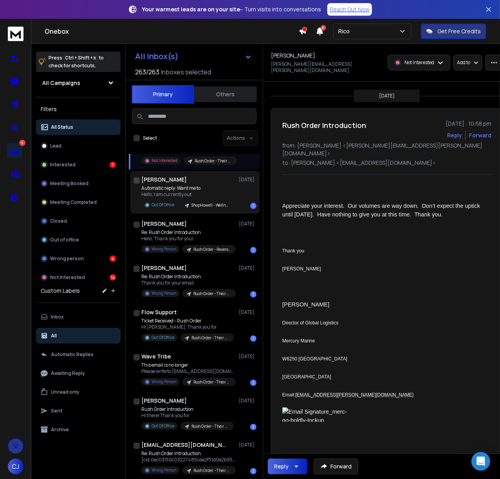
drag, startPoint x: 192, startPoint y: 189, endPoint x: 229, endPoint y: 196, distance: 37.7
click at [192, 189] on font "Automatic reply: Want me to" at bounding box center [170, 188] width 59 height 7
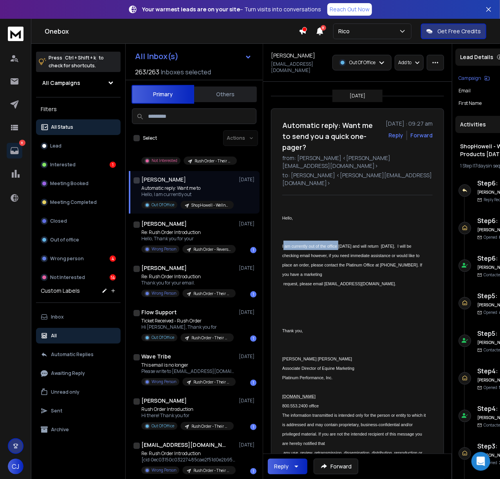
drag, startPoint x: 280, startPoint y: 224, endPoint x: 338, endPoint y: 221, distance: 58.0
click at [338, 221] on div "Automatic reply: Want me to send you a quick one-pager? [DATE] : 09:27 am Reply…" at bounding box center [357, 350] width 173 height 485
click at [363, 154] on p "from: [PERSON_NAME] <[PERSON_NAME][EMAIL_ADDRESS][DOMAIN_NAME]>" at bounding box center [357, 162] width 150 height 16
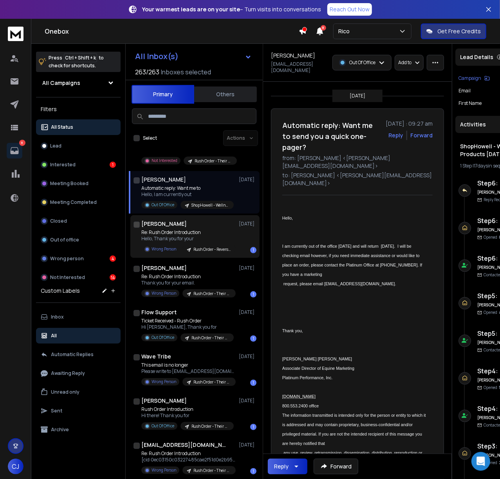
click at [196, 229] on font "Re: Rush Order Introduction" at bounding box center [170, 232] width 59 height 7
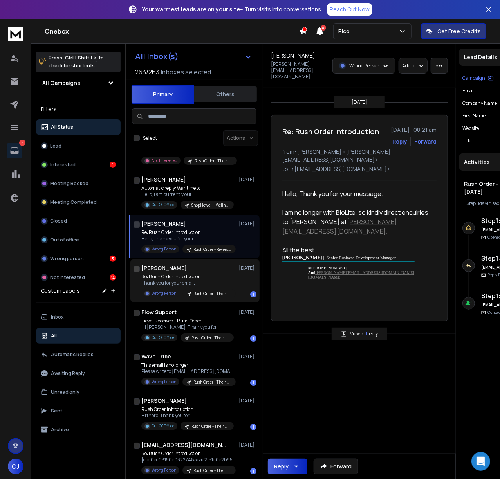
click at [190, 278] on font "Re: Rush Order Introduction" at bounding box center [170, 276] width 59 height 7
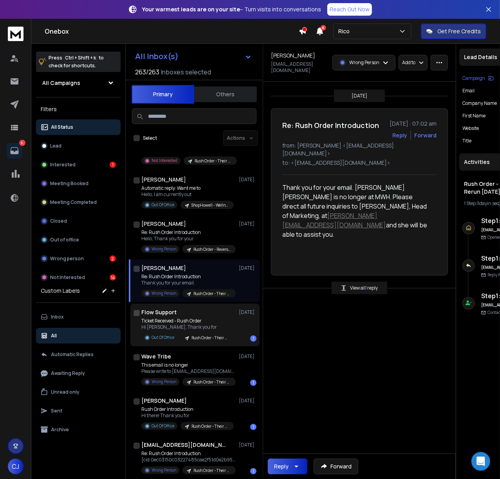
click at [190, 323] on p "Ticket Received - Rush Order" at bounding box center [187, 321] width 92 height 6
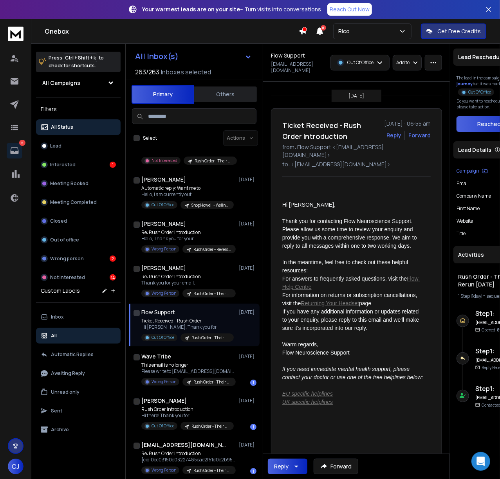
scroll to position [60, 0]
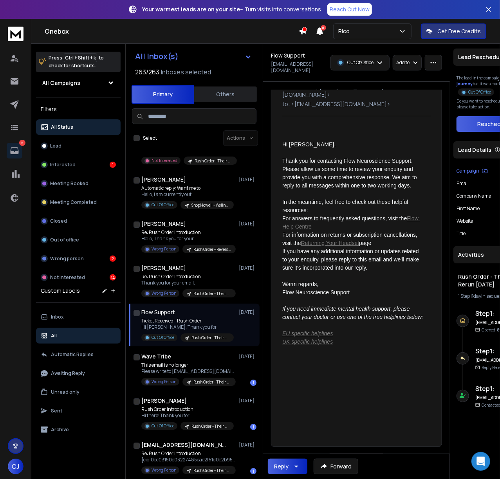
click at [363, 398] on font "View all" at bounding box center [355, 459] width 16 height 7
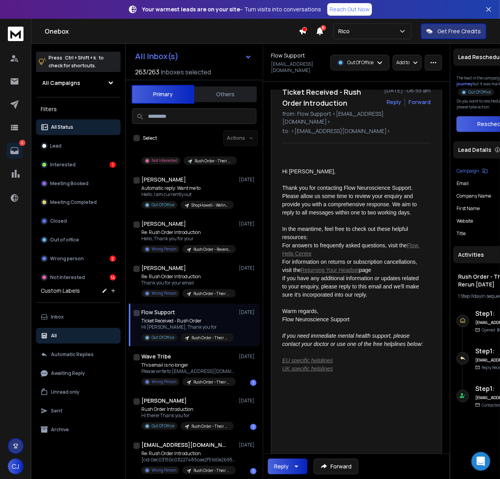
scroll to position [0, 0]
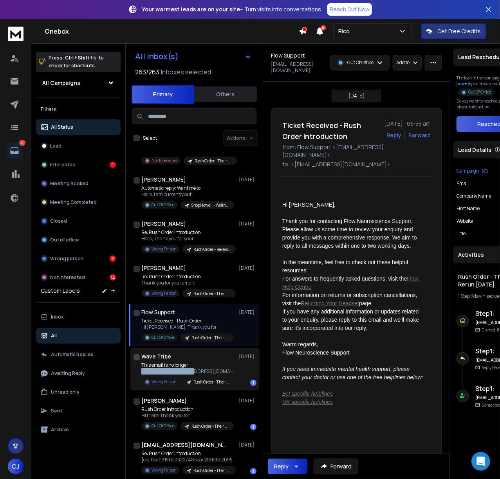
click at [197, 362] on div "This email is no longer Please write to [EMAIL_ADDRESS][DOMAIN_NAME] ~ Wrong Pe…" at bounding box center [188, 374] width 94 height 24
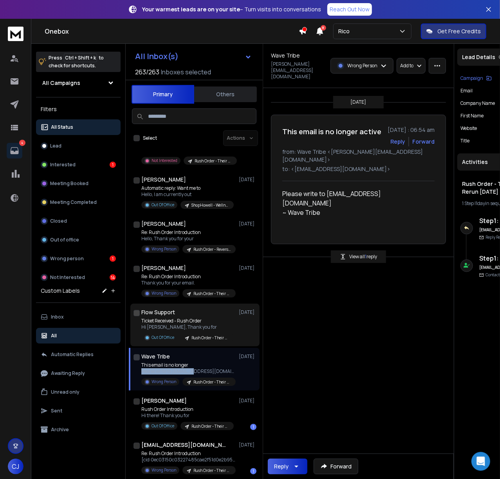
scroll to position [1363, 0]
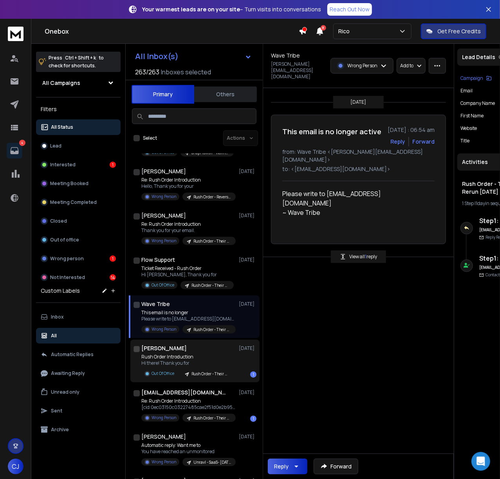
click at [216, 355] on p "Rush Order Introduction" at bounding box center [187, 357] width 92 height 6
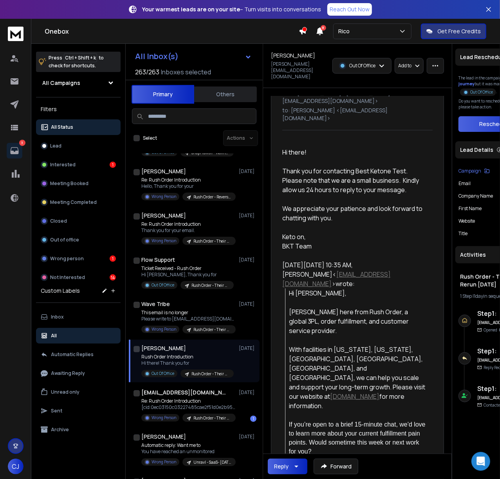
scroll to position [8, 0]
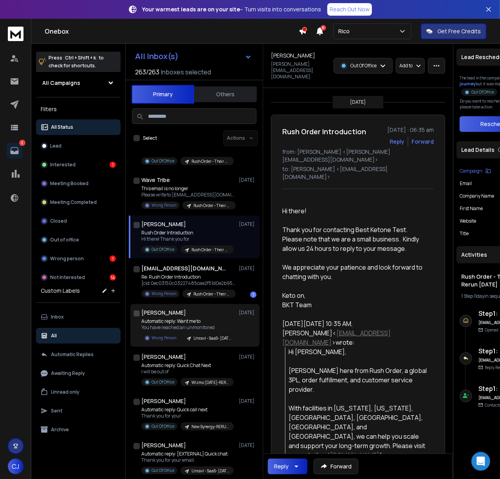
scroll to position [1519, 0]
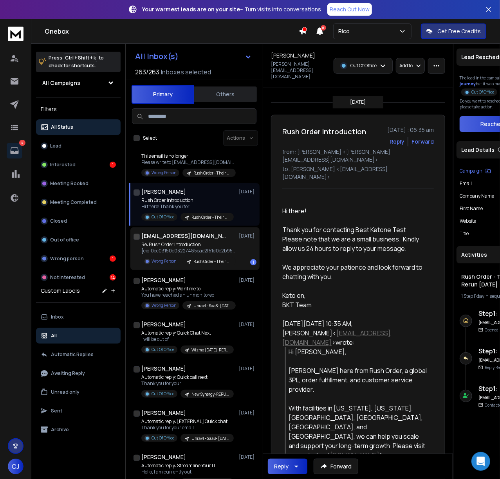
click at [207, 241] on p "Re: Rush Order Introduction" at bounding box center [188, 244] width 94 height 6
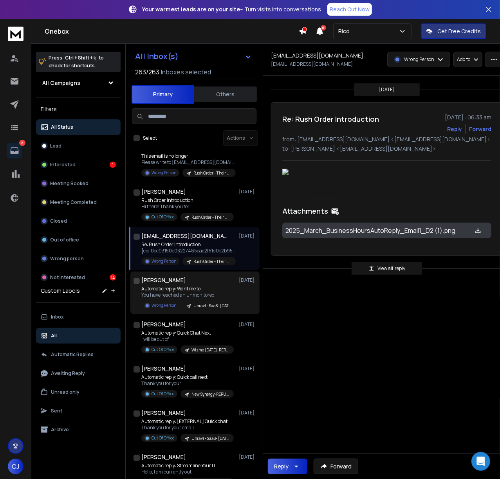
click at [195, 287] on p "Automatic reply: Want me to" at bounding box center [188, 289] width 94 height 6
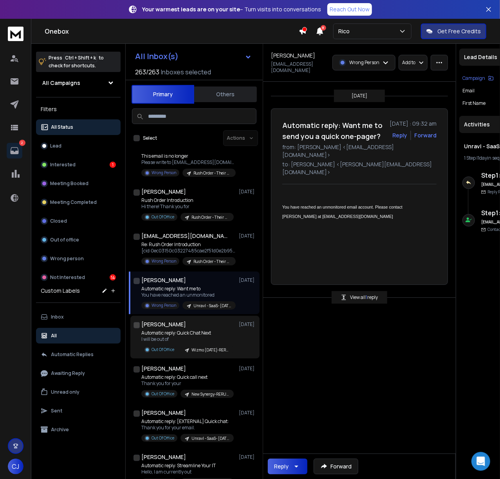
click at [193, 341] on p "I will be out of" at bounding box center [187, 339] width 92 height 6
